Goal: Navigation & Orientation: Find specific page/section

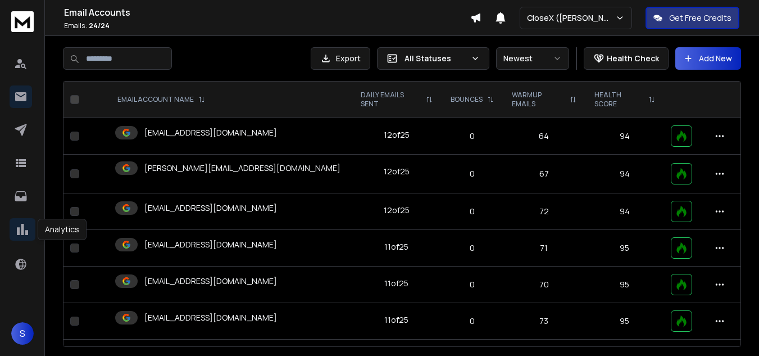
click at [11, 224] on link at bounding box center [23, 229] width 26 height 26
click at [19, 231] on icon at bounding box center [22, 229] width 11 height 11
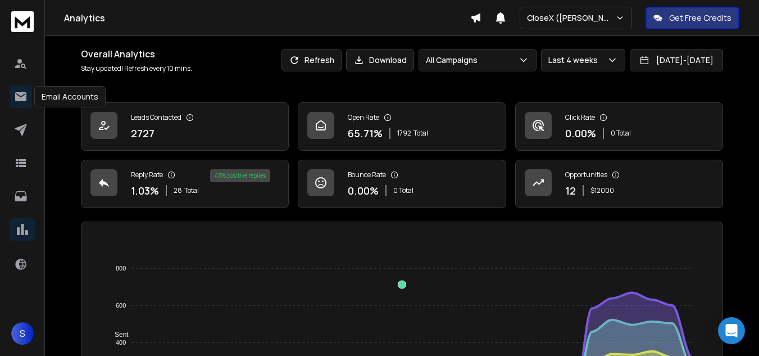
click at [25, 104] on link at bounding box center [21, 96] width 22 height 22
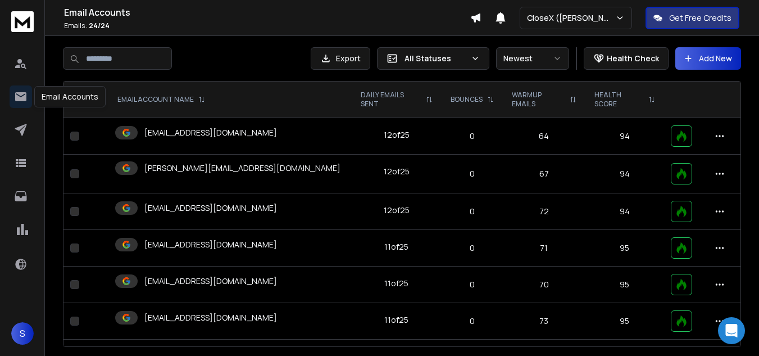
click at [17, 94] on icon at bounding box center [20, 96] width 13 height 13
